Goal: Task Accomplishment & Management: Manage account settings

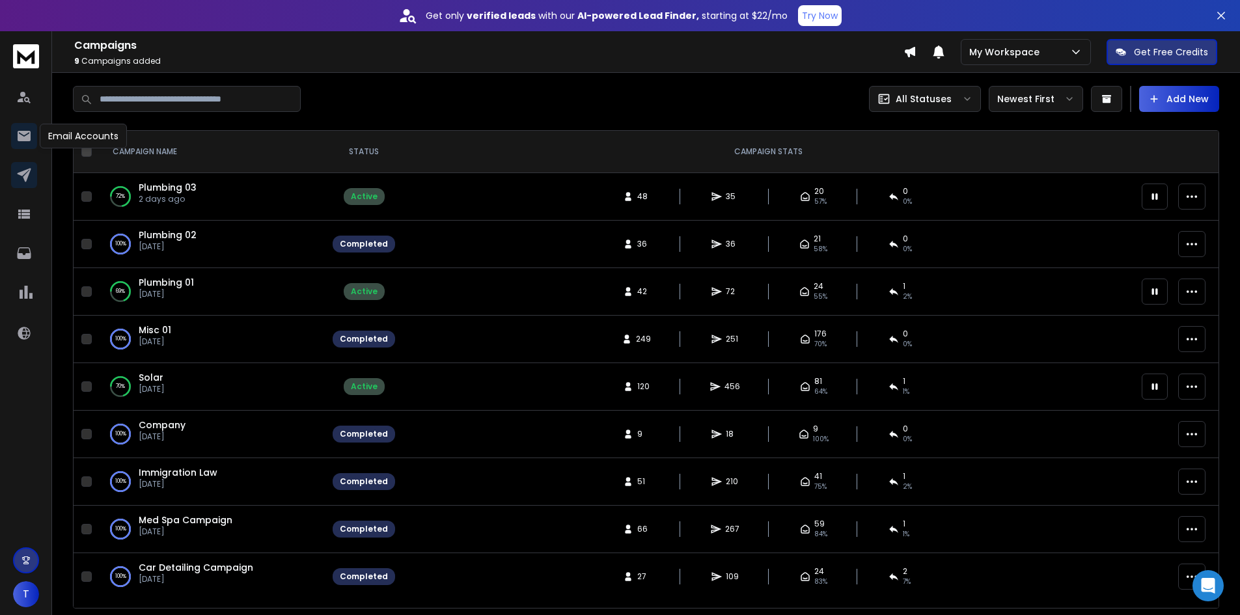
click at [27, 133] on icon at bounding box center [24, 136] width 13 height 10
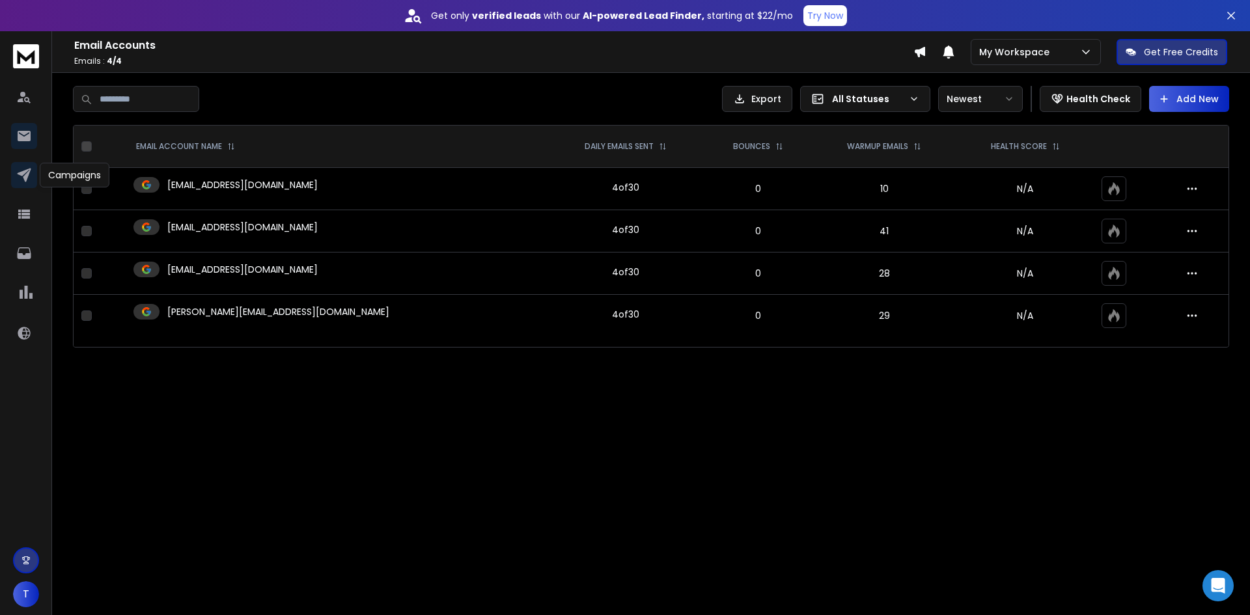
click at [24, 183] on link at bounding box center [24, 175] width 26 height 26
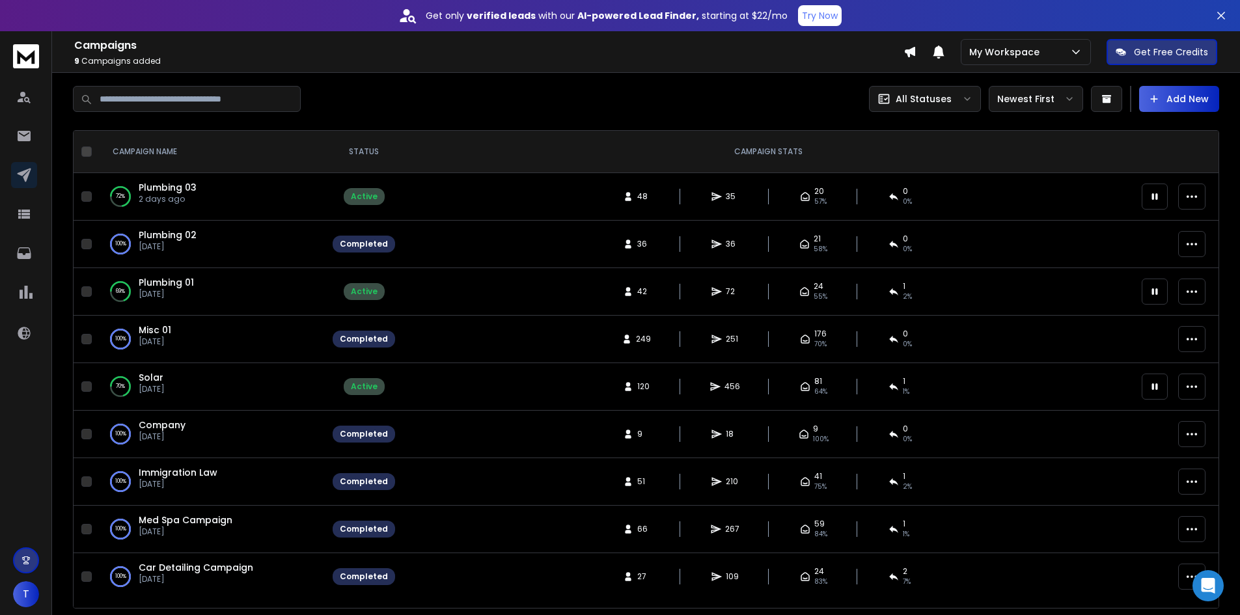
click at [478, 394] on div "120 456 81 64 % 1 1 %" at bounding box center [768, 386] width 715 height 21
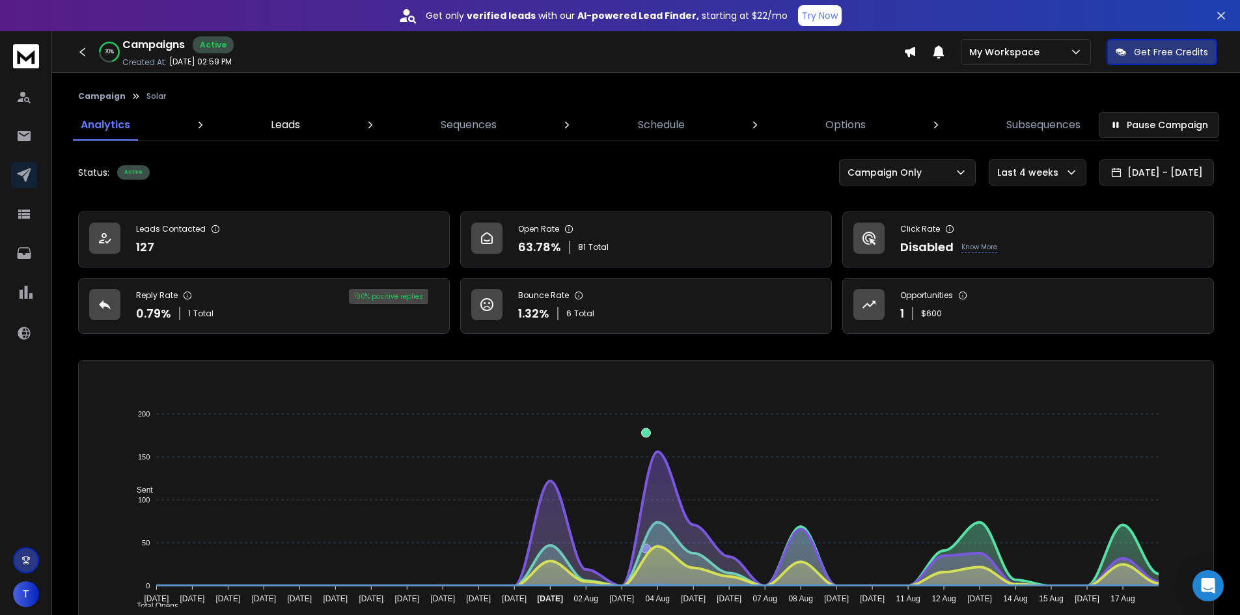
click at [299, 124] on p "Leads" at bounding box center [285, 125] width 29 height 16
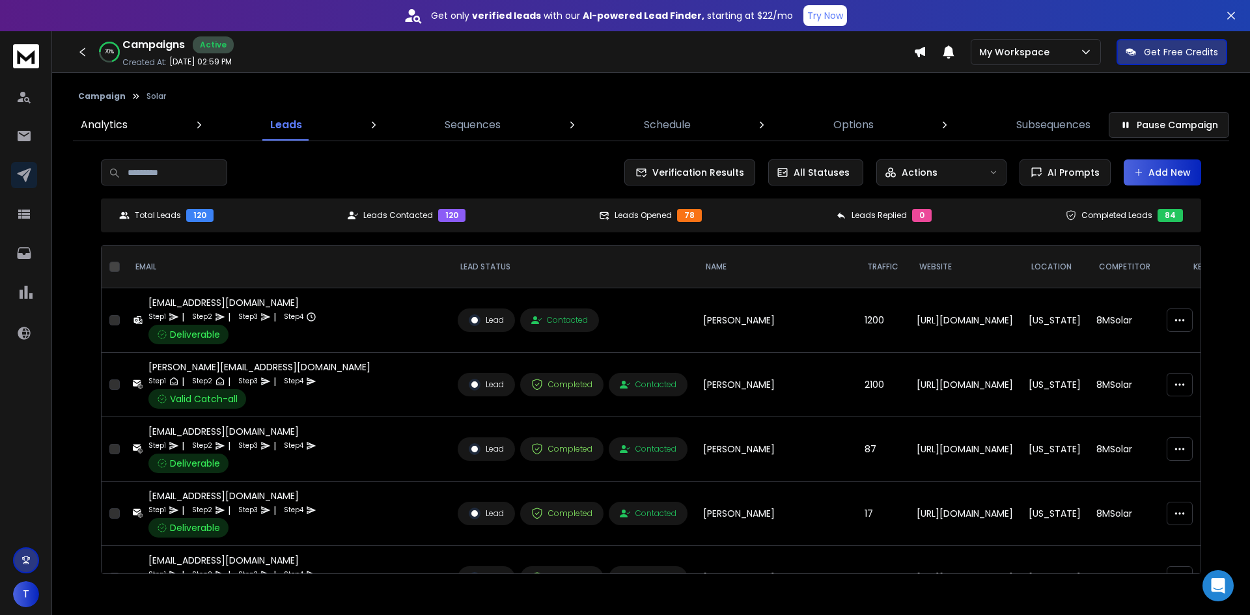
click at [106, 124] on p "Analytics" at bounding box center [104, 125] width 47 height 16
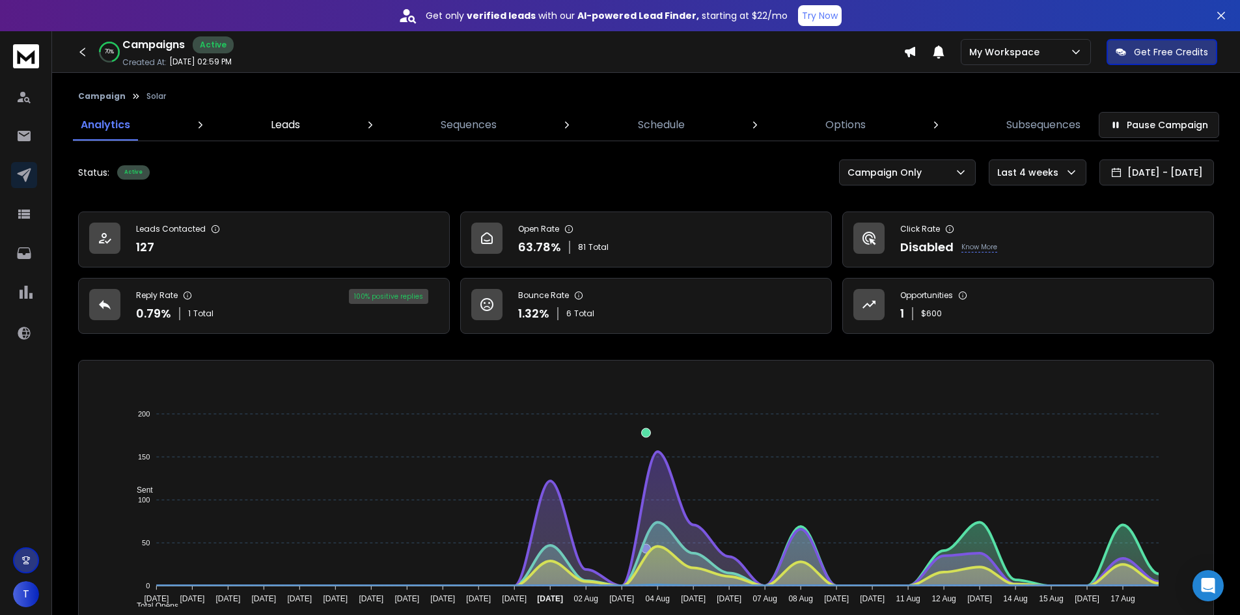
click at [286, 128] on p "Leads" at bounding box center [285, 125] width 29 height 16
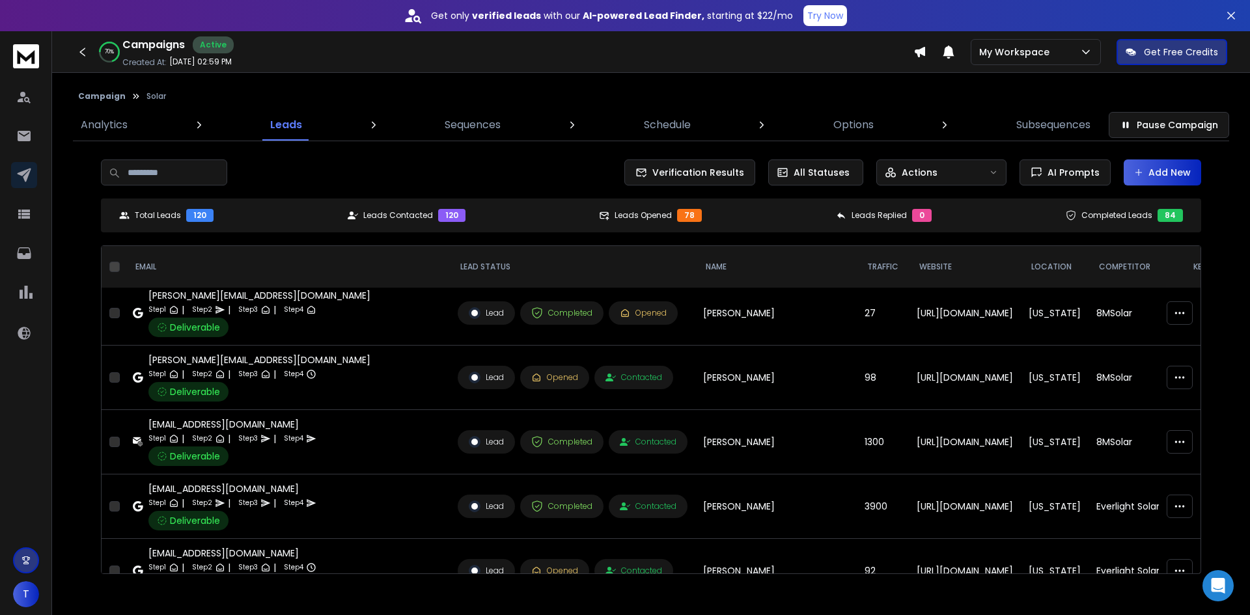
scroll to position [651, 0]
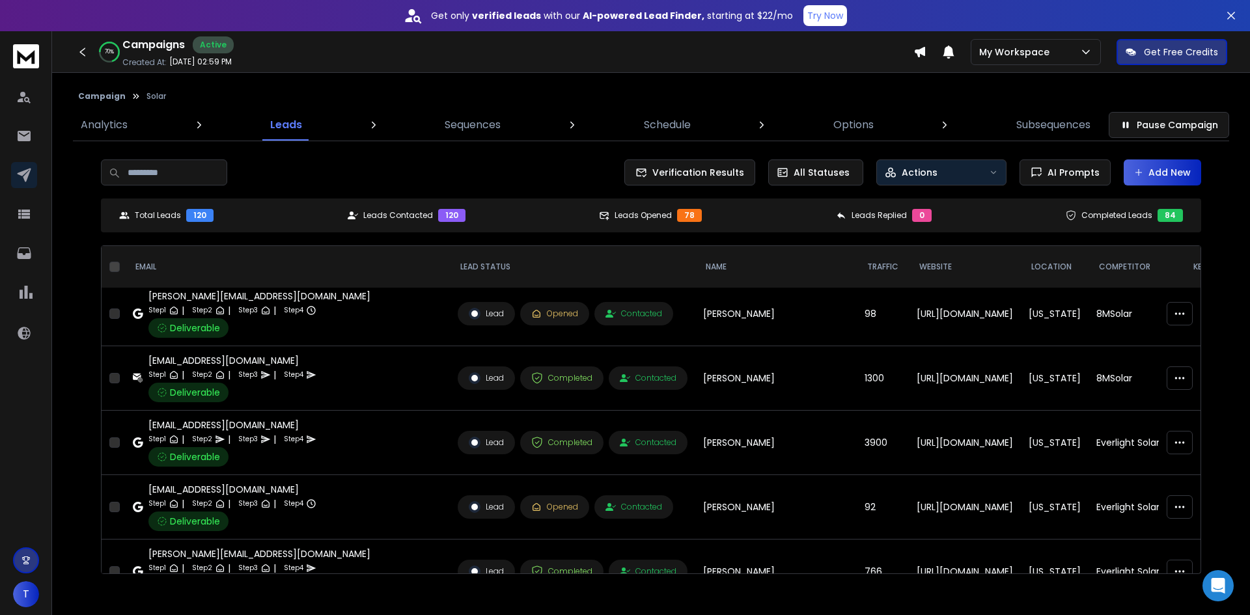
click at [920, 175] on p "Actions" at bounding box center [920, 172] width 36 height 13
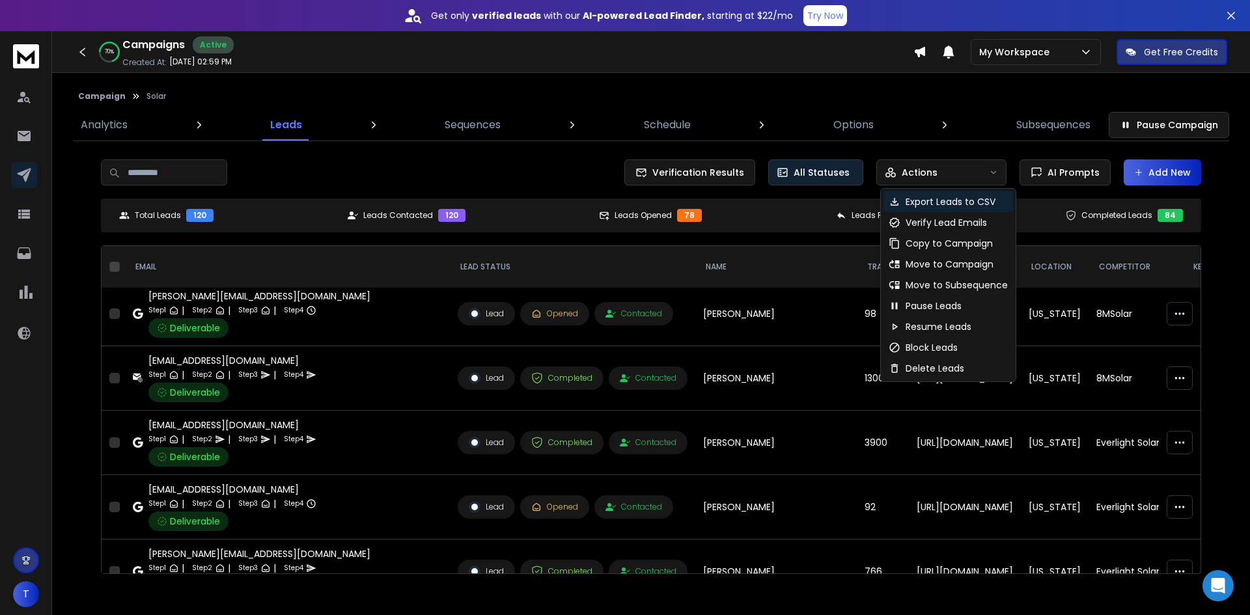
click at [812, 176] on p "All Statuses" at bounding box center [821, 172] width 56 height 13
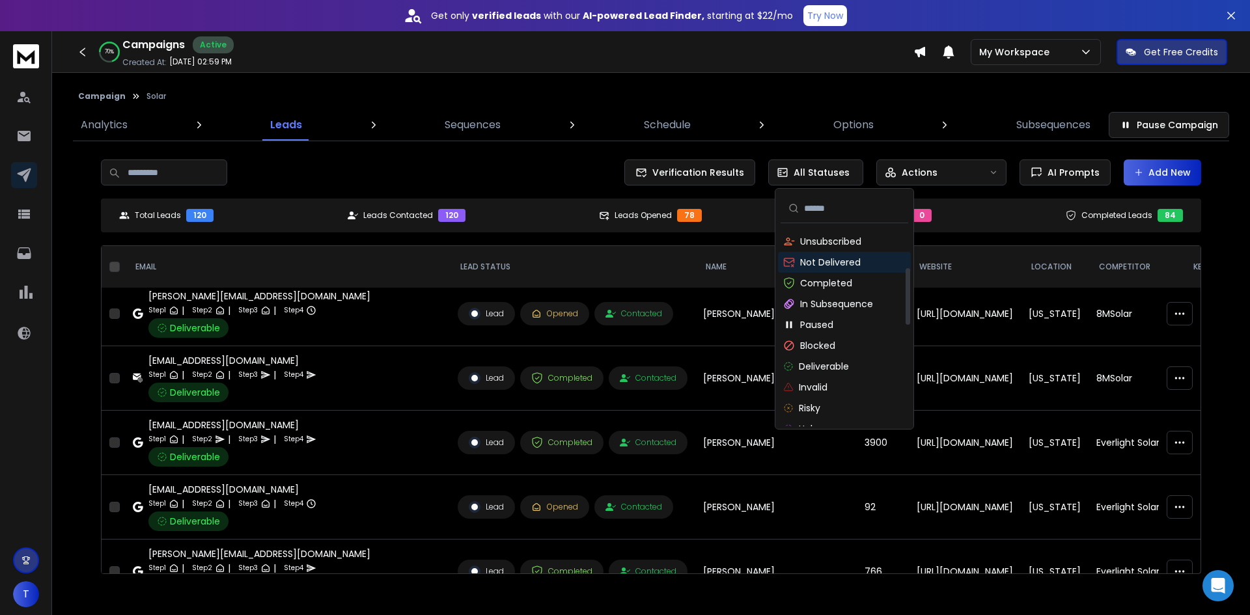
scroll to position [130, 0]
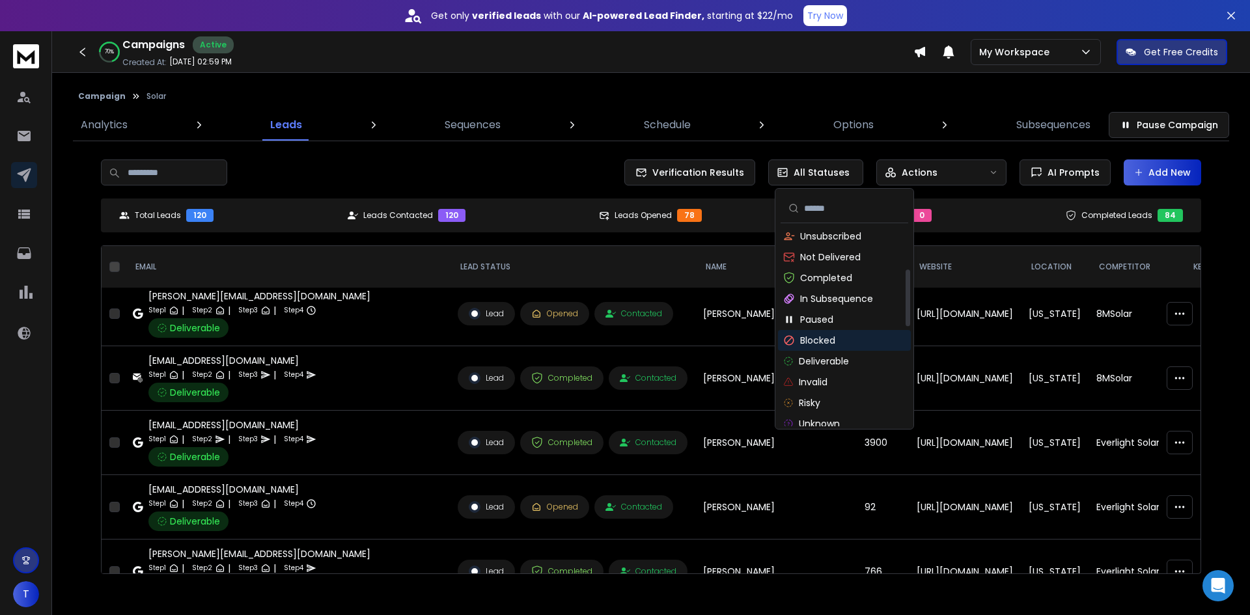
click at [823, 342] on p "Blocked" at bounding box center [817, 340] width 35 height 13
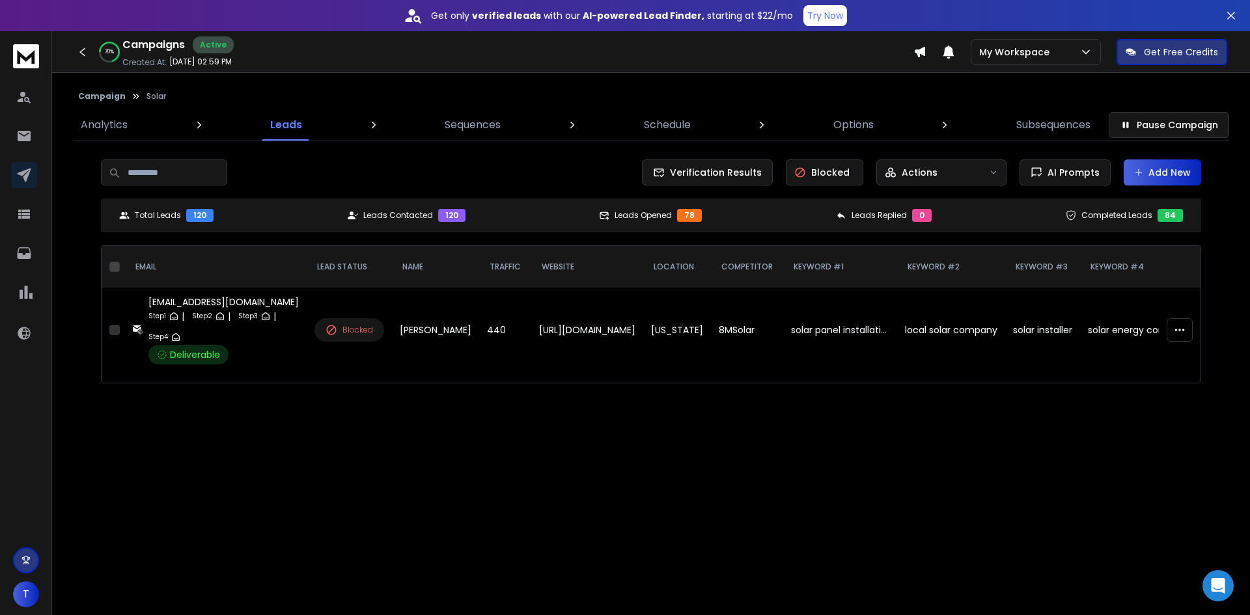
click at [113, 333] on button "button" at bounding box center [114, 330] width 10 height 10
click at [1052, 174] on div "Actions" at bounding box center [1038, 172] width 99 height 13
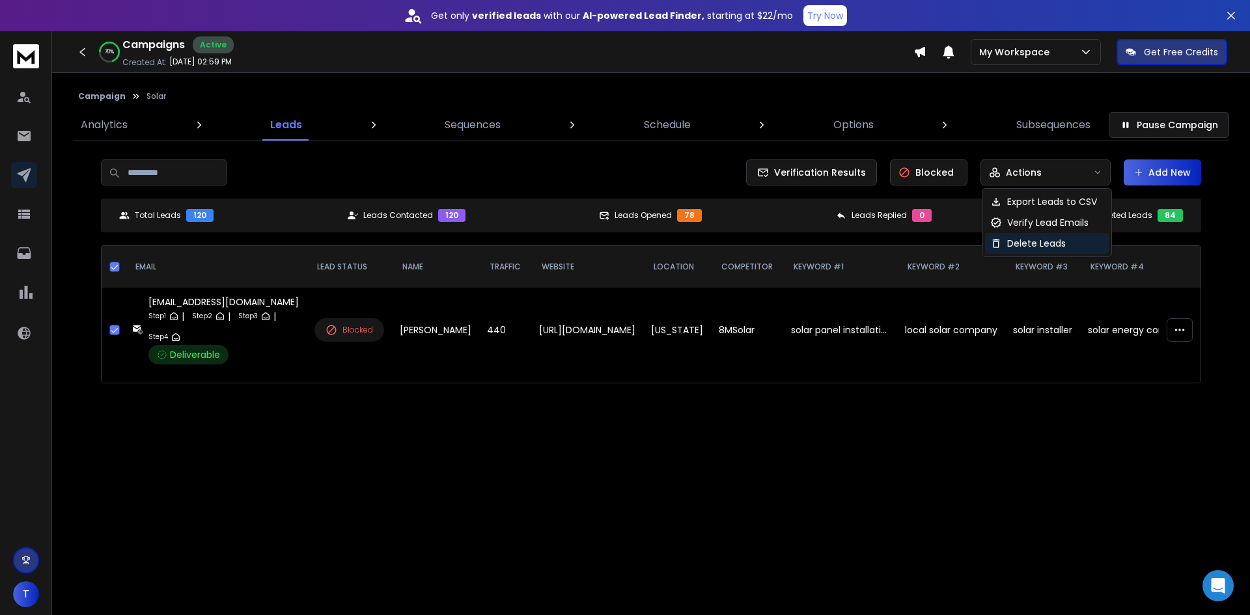
click at [1017, 239] on p "Delete Leads" at bounding box center [1036, 243] width 59 height 13
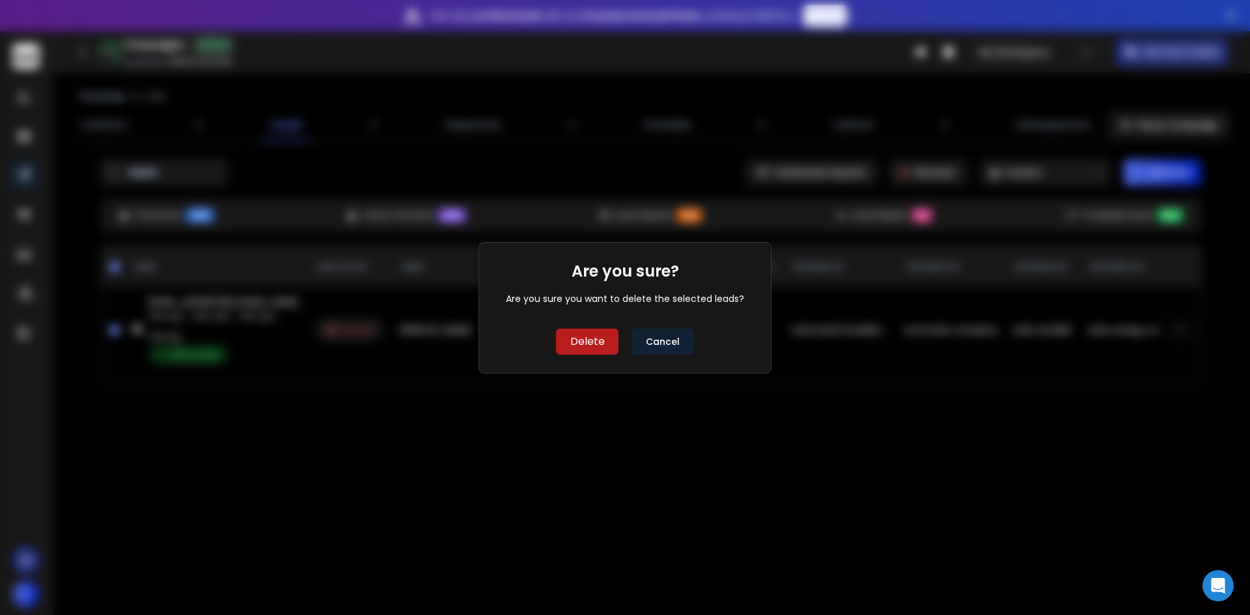
click at [579, 338] on button "Delete" at bounding box center [587, 342] width 62 height 26
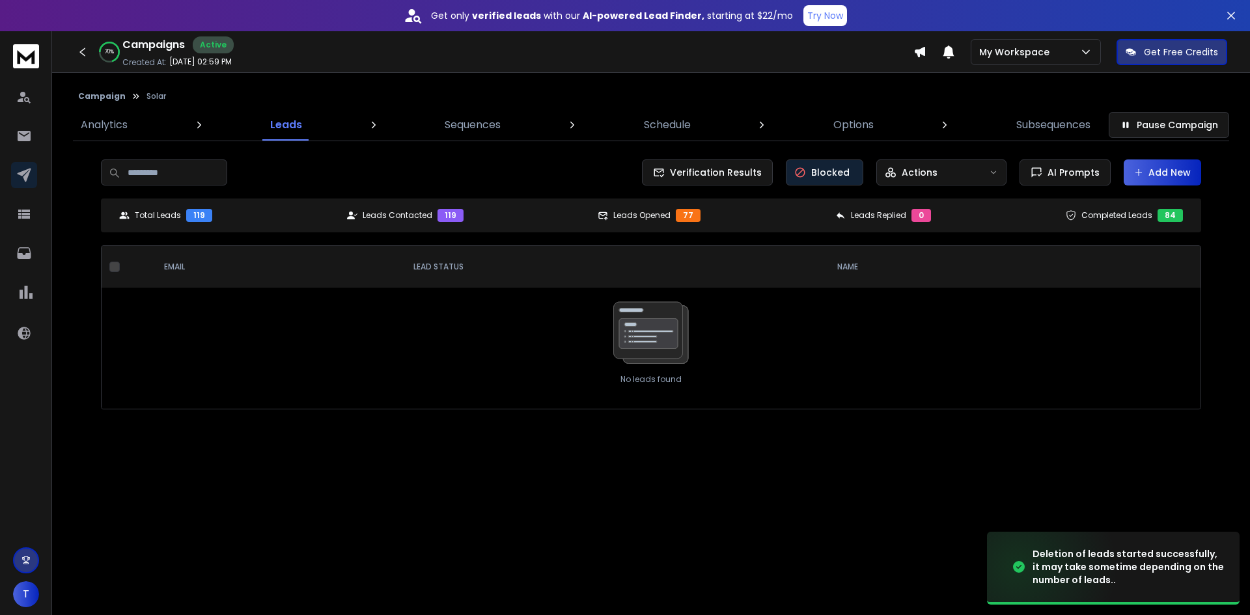
click at [832, 174] on p "Blocked" at bounding box center [830, 172] width 38 height 13
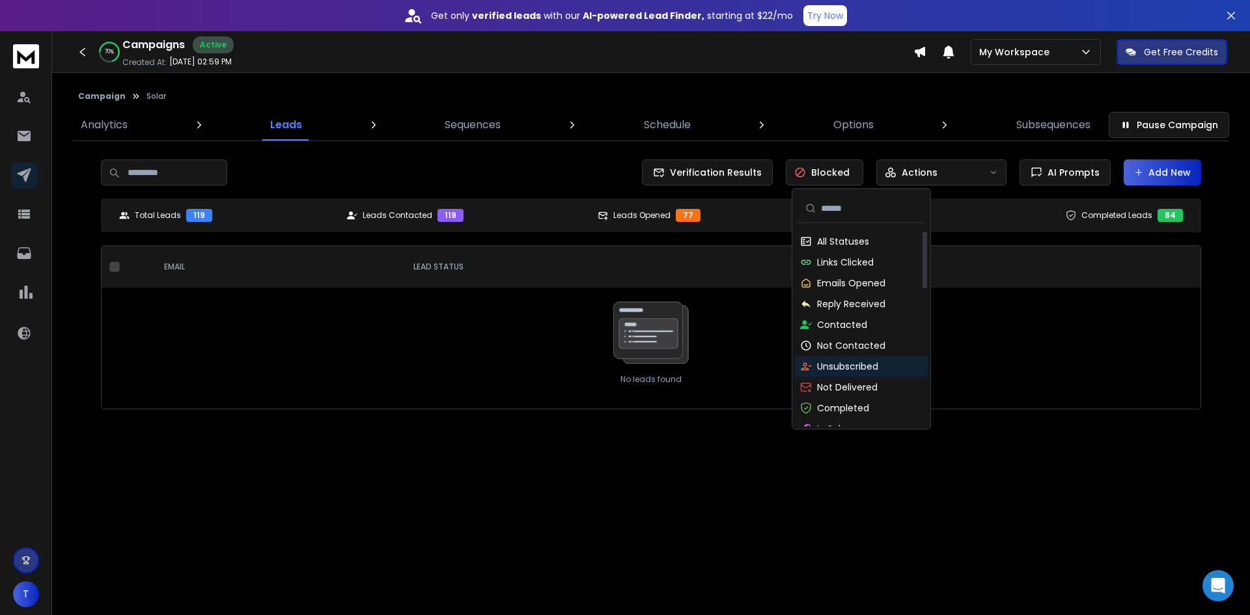
click at [850, 366] on p "Unsubscribed" at bounding box center [847, 366] width 61 height 13
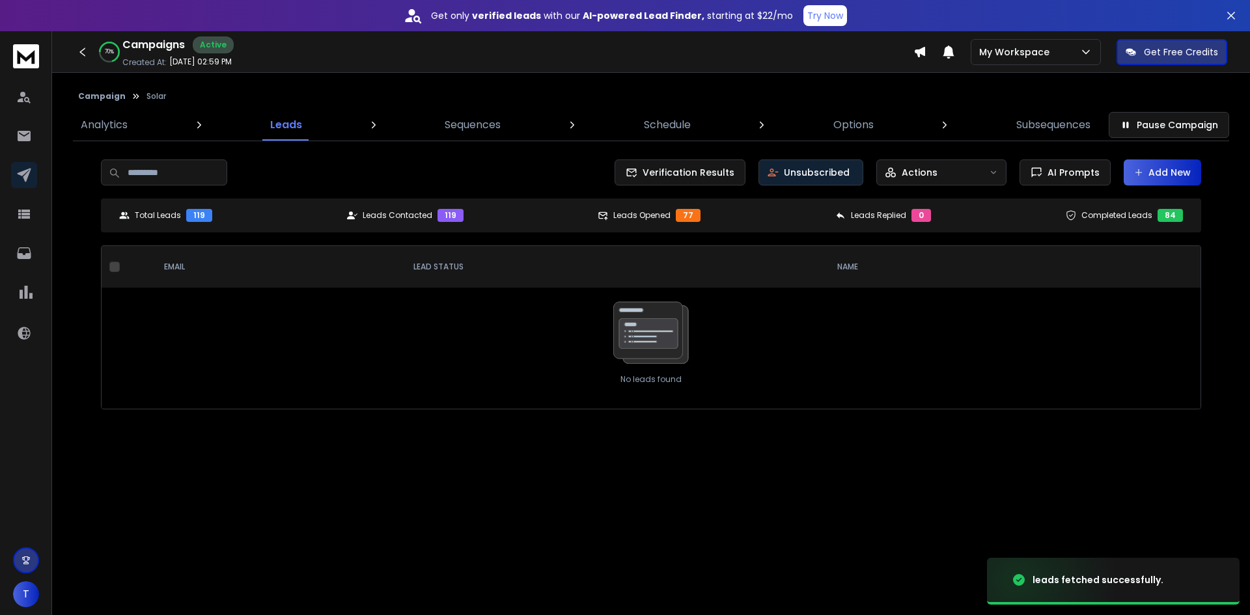
click at [809, 171] on p "Unsubscribed" at bounding box center [817, 172] width 66 height 13
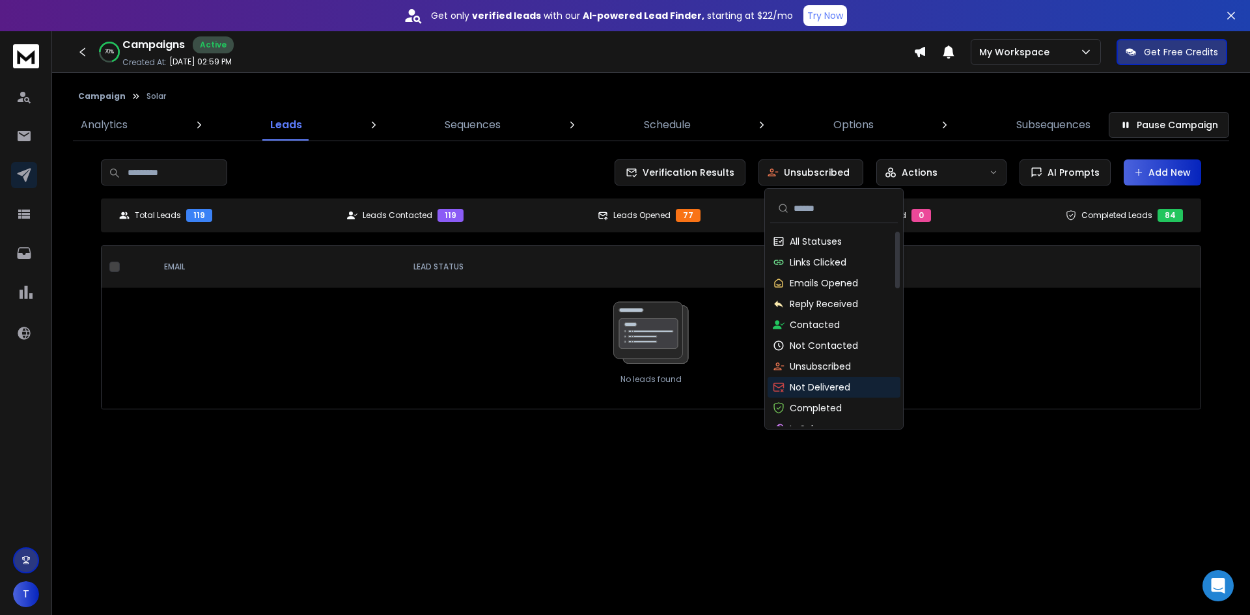
click at [827, 394] on div "Not Delivered" at bounding box center [833, 387] width 133 height 21
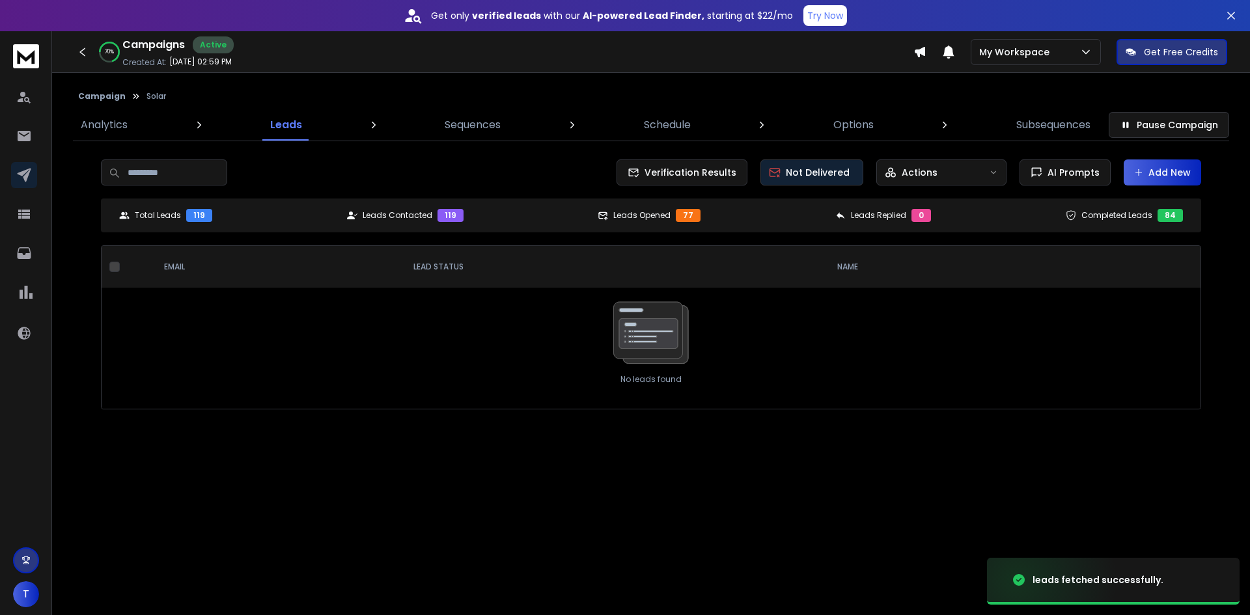
click at [834, 164] on button "Not Delivered" at bounding box center [811, 172] width 103 height 26
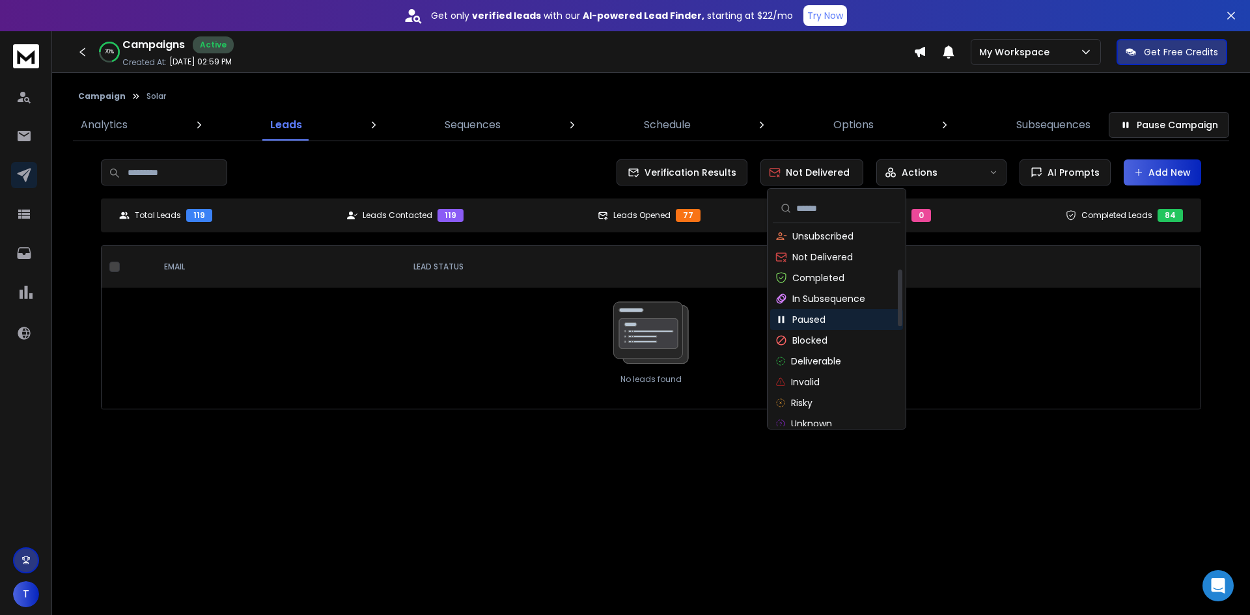
click at [821, 321] on p "Paused" at bounding box center [808, 319] width 33 height 13
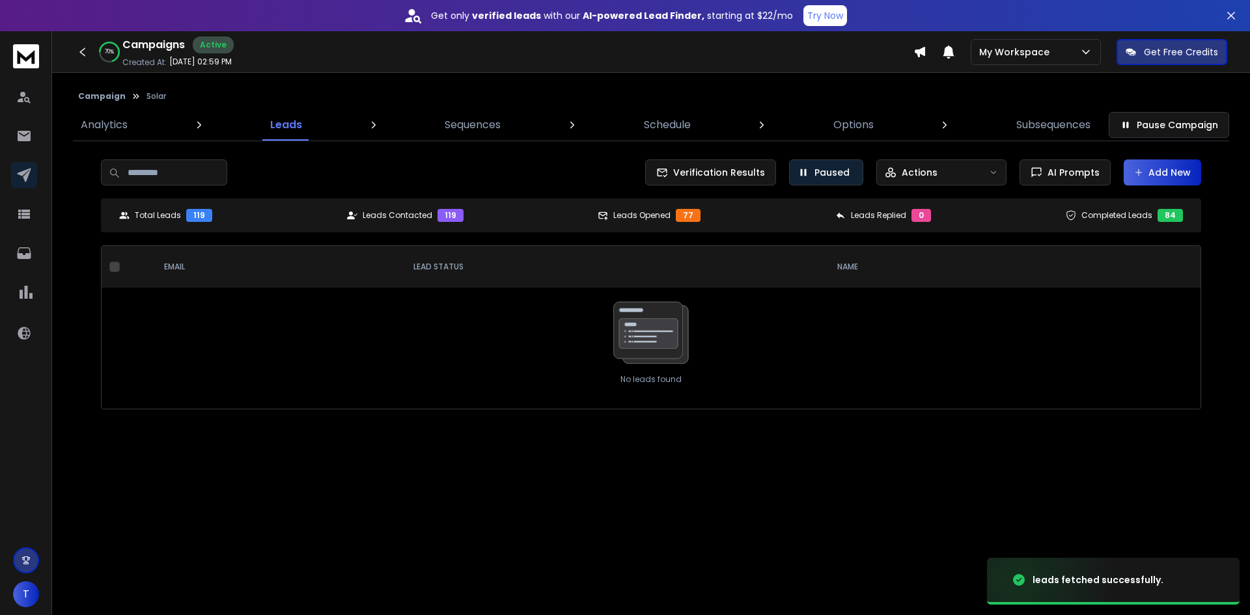
click at [827, 179] on button "Paused" at bounding box center [826, 172] width 74 height 26
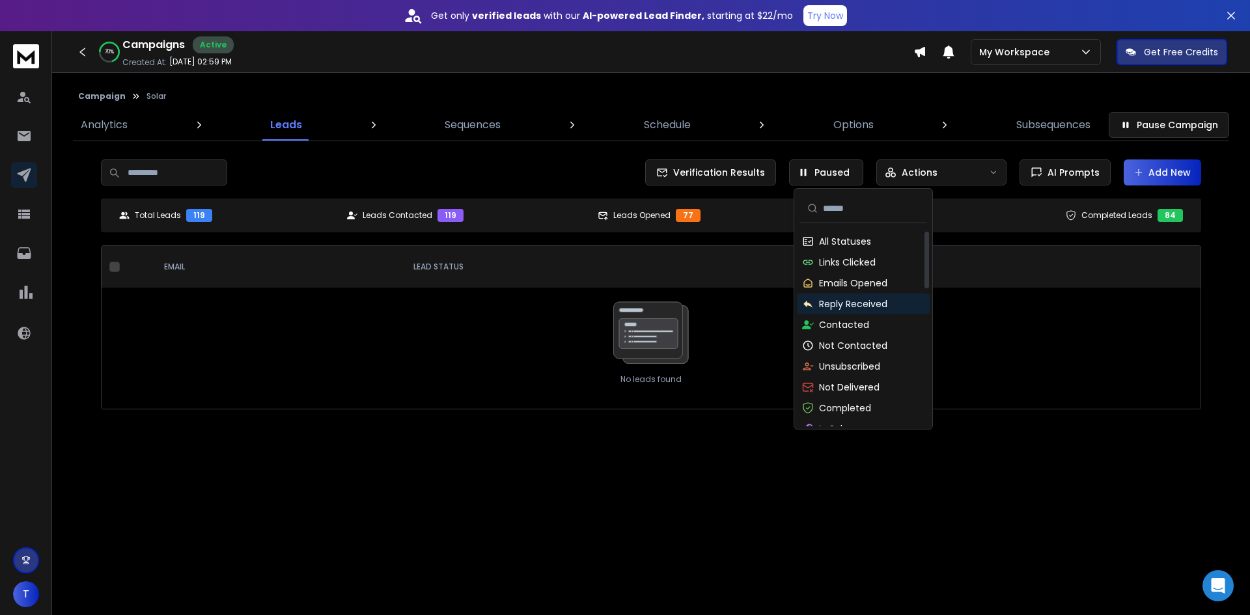
click at [858, 301] on p "Reply Received" at bounding box center [853, 303] width 68 height 13
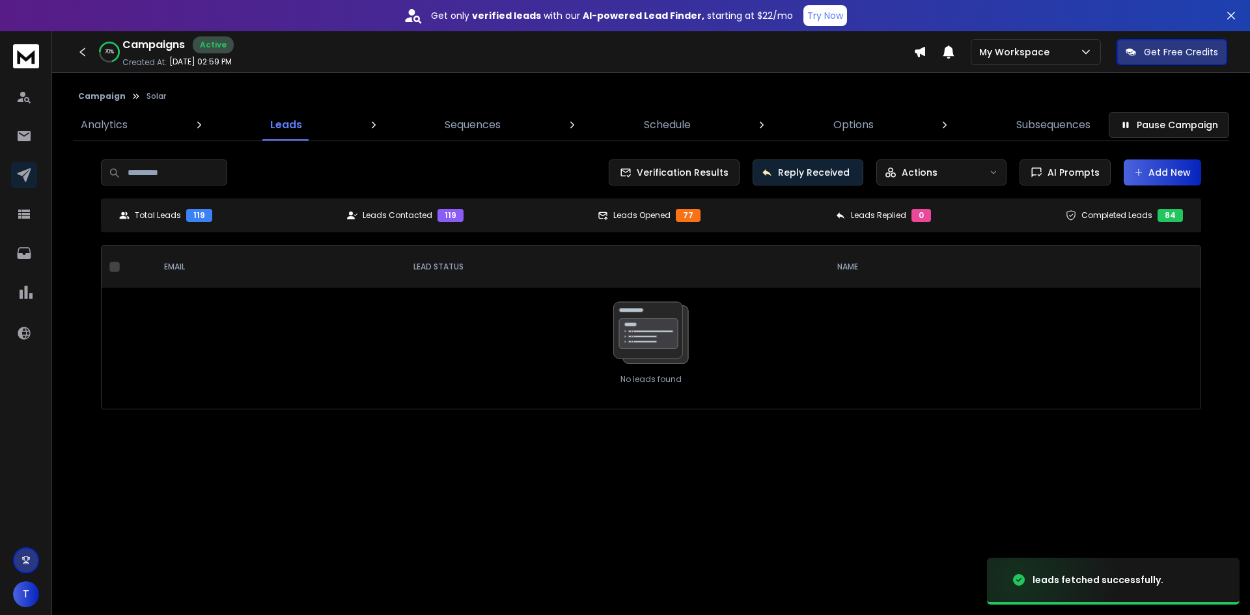
click at [827, 173] on p "Reply Received" at bounding box center [814, 172] width 72 height 13
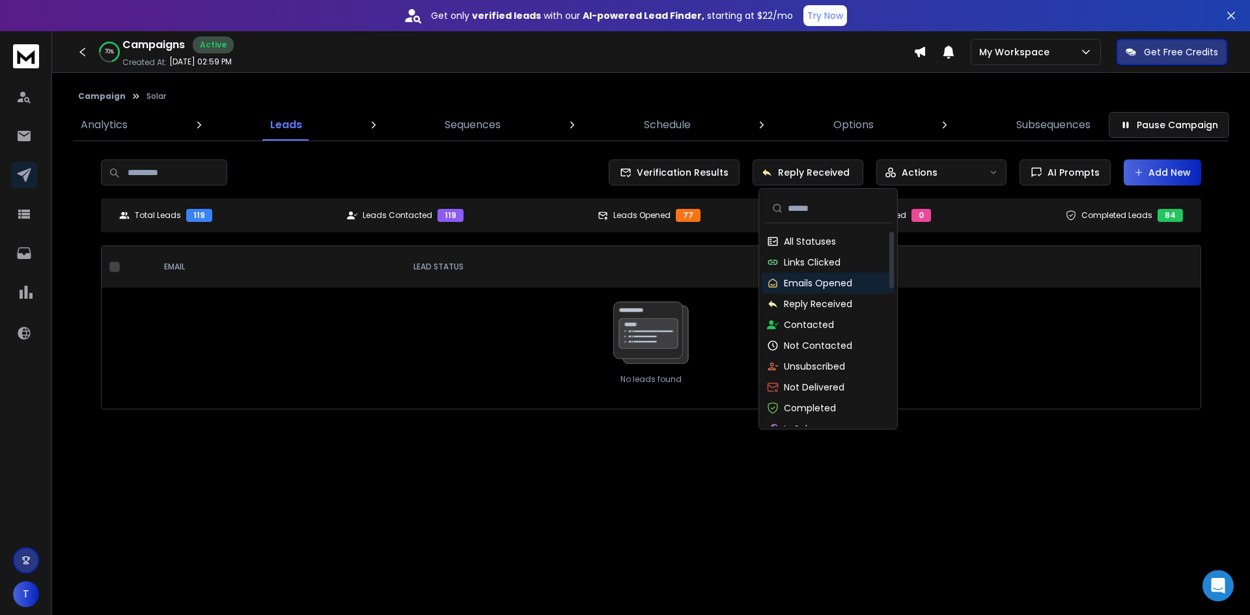
click at [458, 343] on div "No leads found" at bounding box center [650, 342] width 1097 height 109
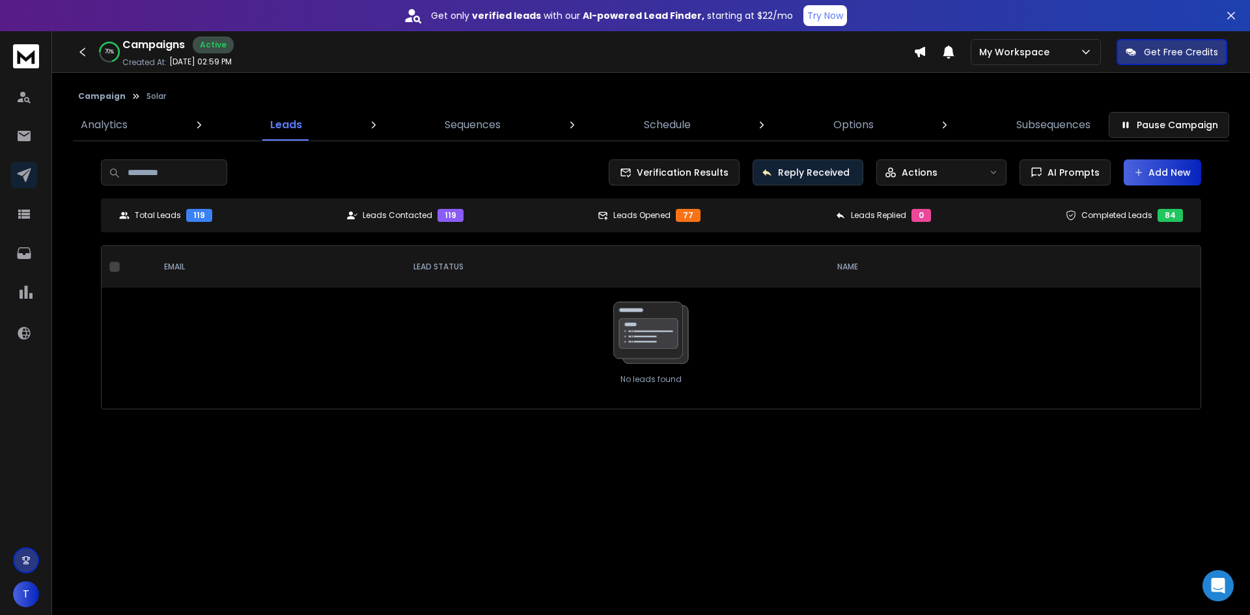
click at [808, 167] on button "Reply Received" at bounding box center [807, 172] width 111 height 26
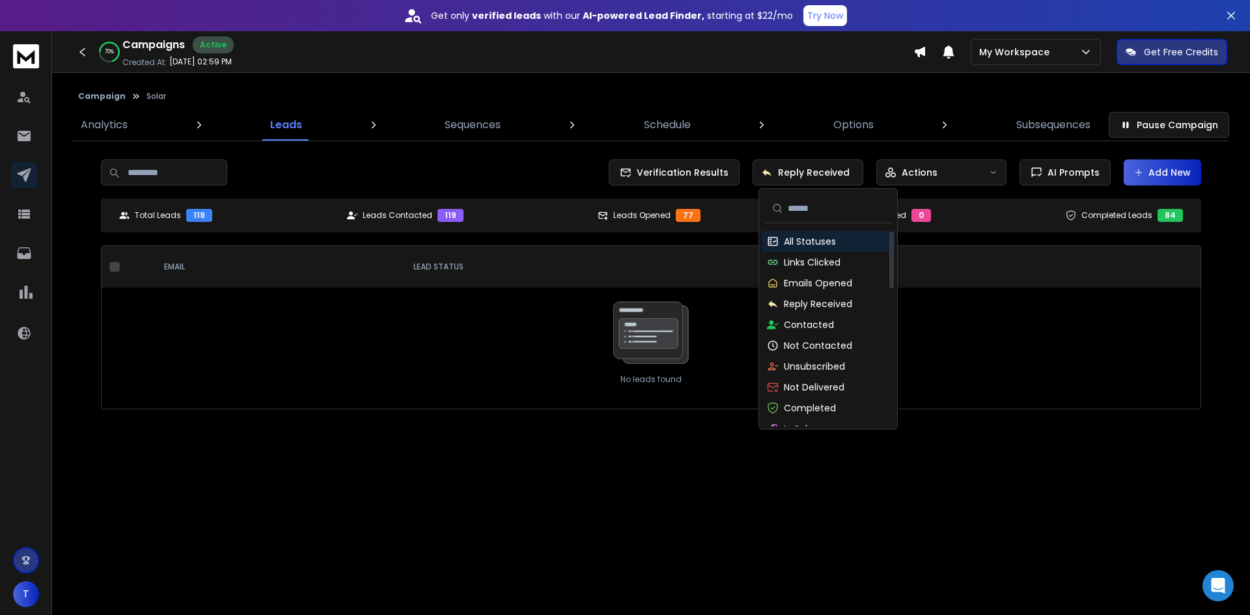
click at [819, 237] on p "All Statuses" at bounding box center [810, 241] width 52 height 13
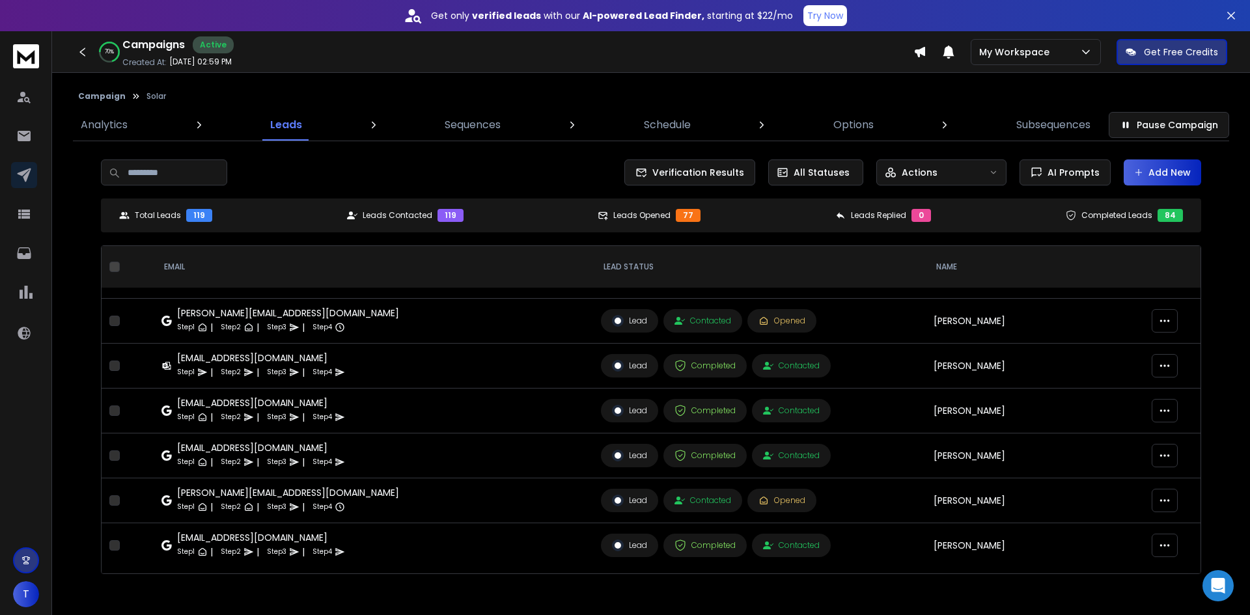
scroll to position [6690, 0]
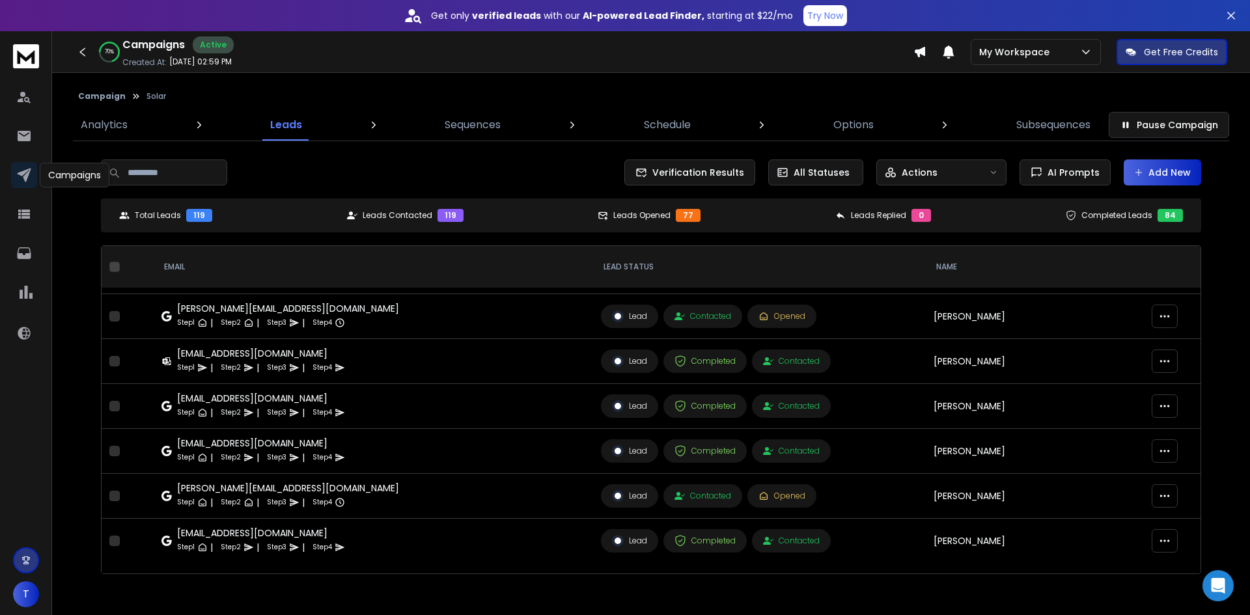
click at [18, 169] on icon at bounding box center [24, 175] width 16 height 16
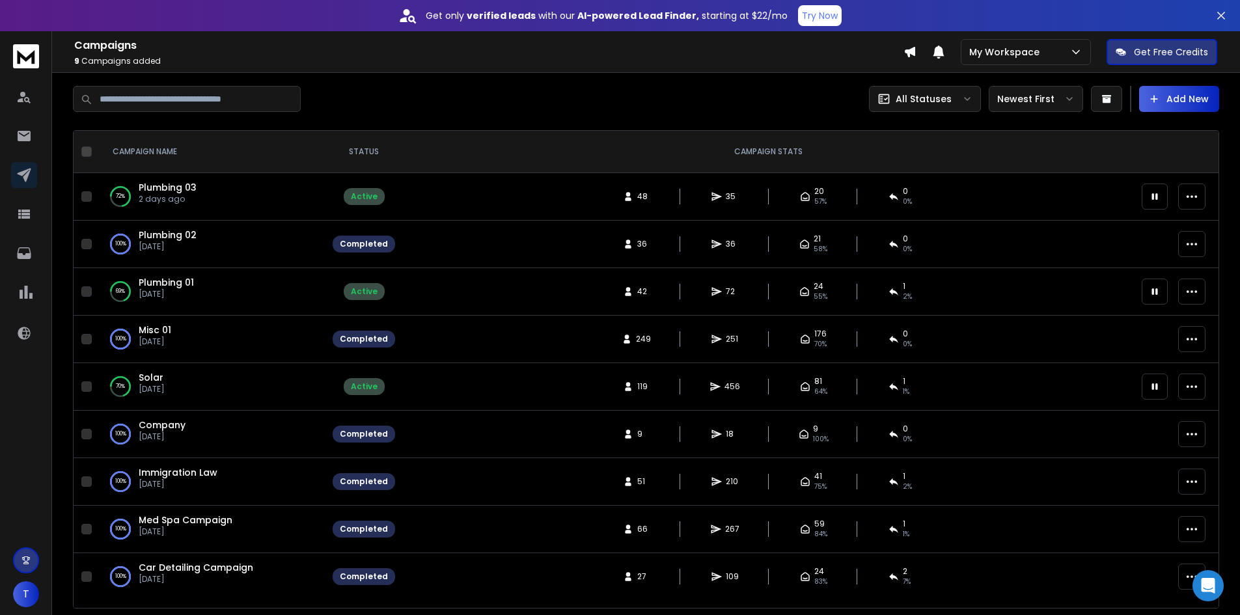
click at [439, 292] on div "42 72 24 55 % 1 2 %" at bounding box center [768, 291] width 715 height 21
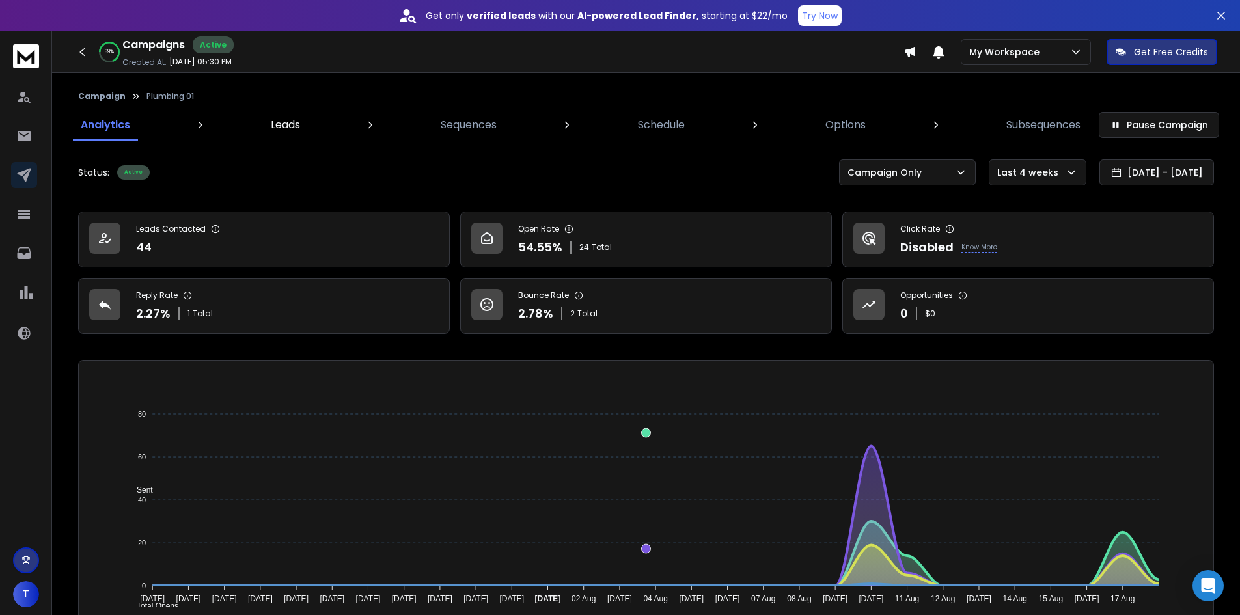
click at [294, 129] on p "Leads" at bounding box center [285, 125] width 29 height 16
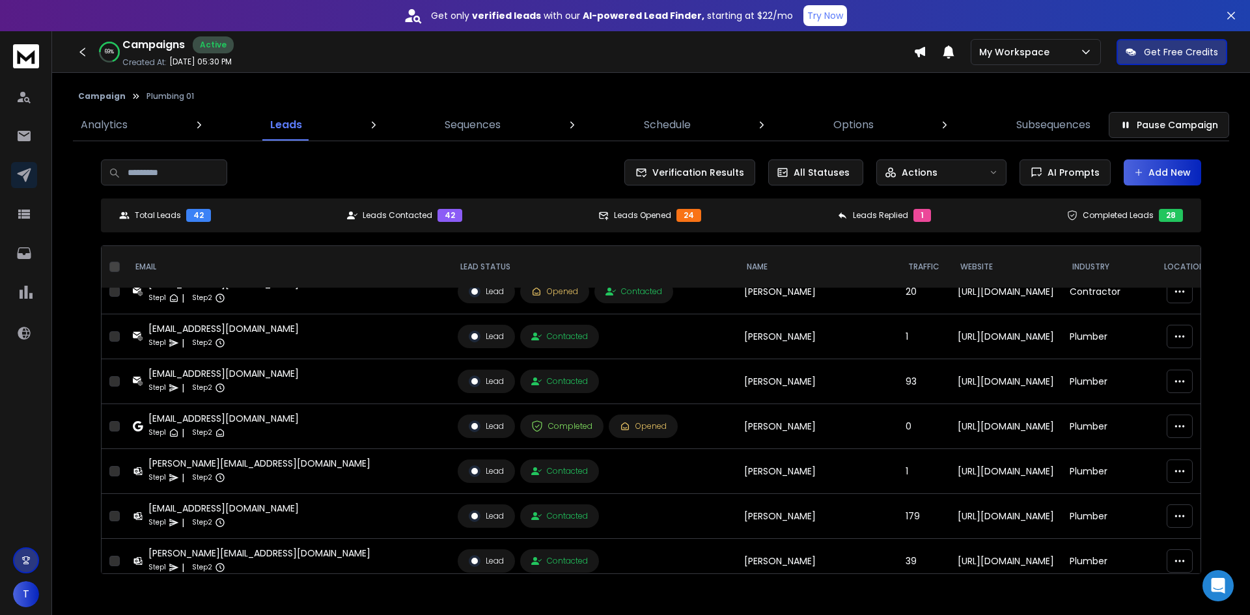
scroll to position [1621, 0]
